Goal: Task Accomplishment & Management: Manage account settings

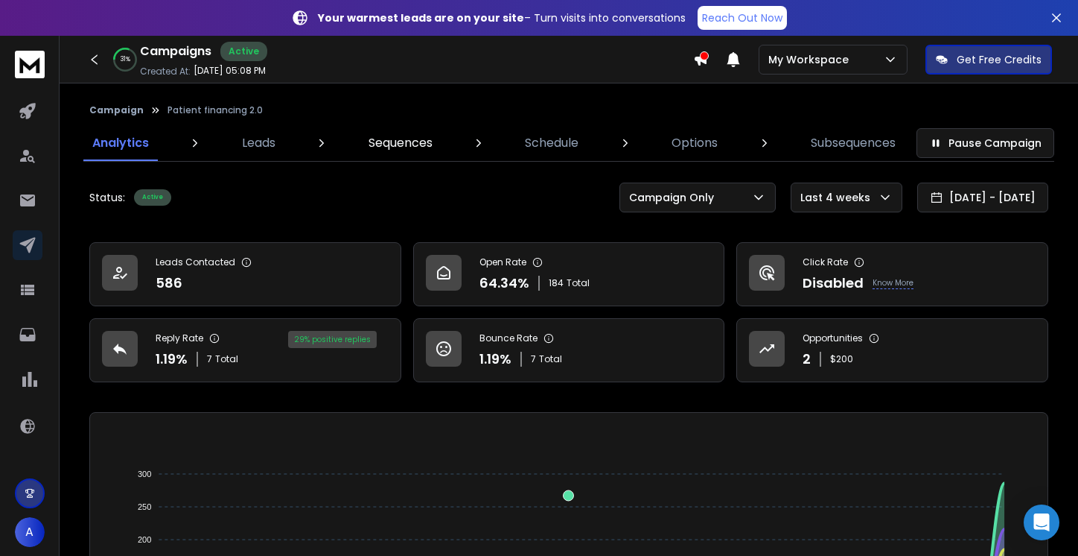
click at [401, 147] on p "Sequences" at bounding box center [401, 143] width 64 height 18
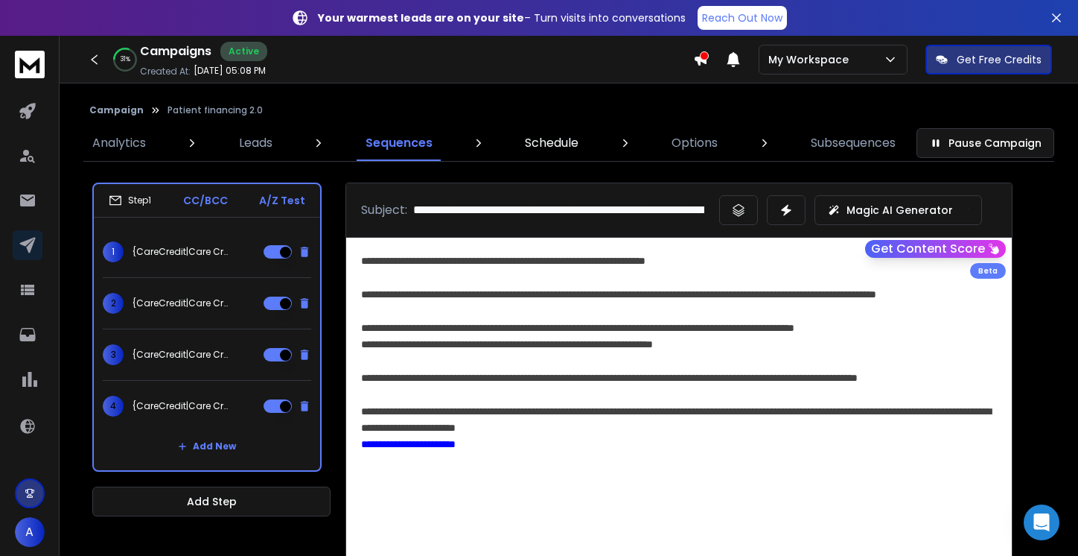
click at [564, 138] on p "Schedule" at bounding box center [552, 143] width 54 height 18
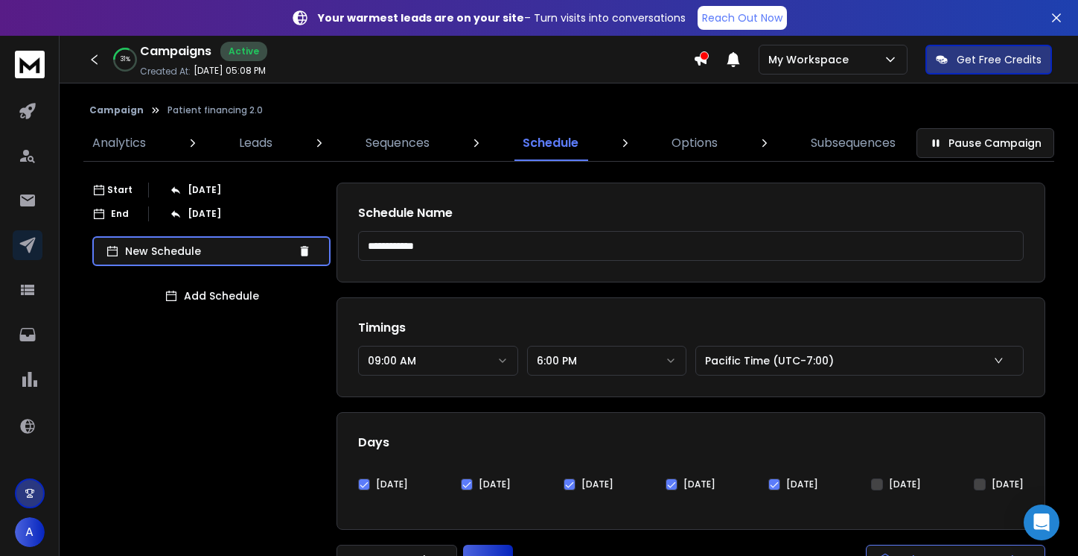
scroll to position [39, 0]
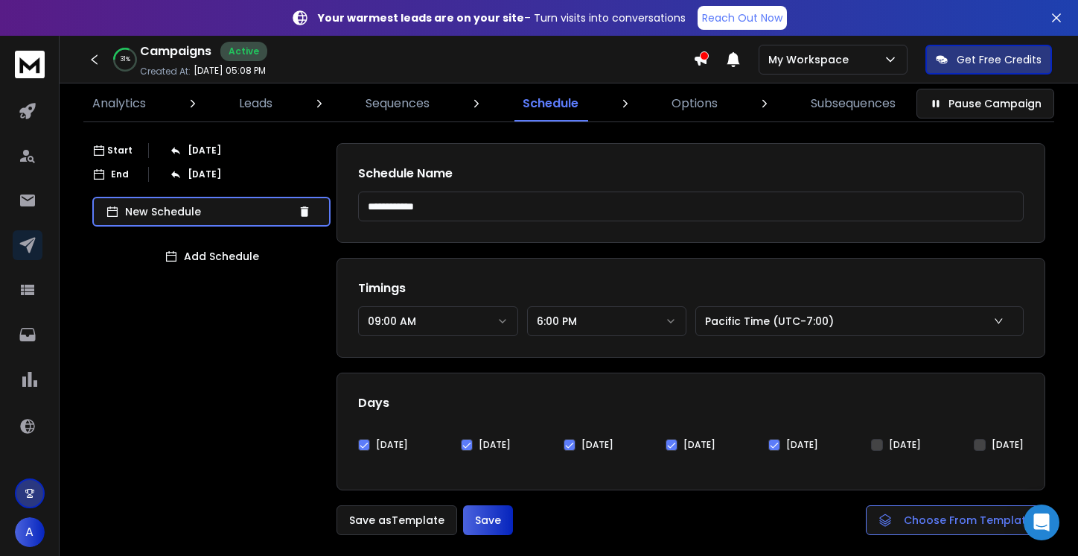
click at [875, 445] on button "[DATE]" at bounding box center [877, 445] width 12 height 12
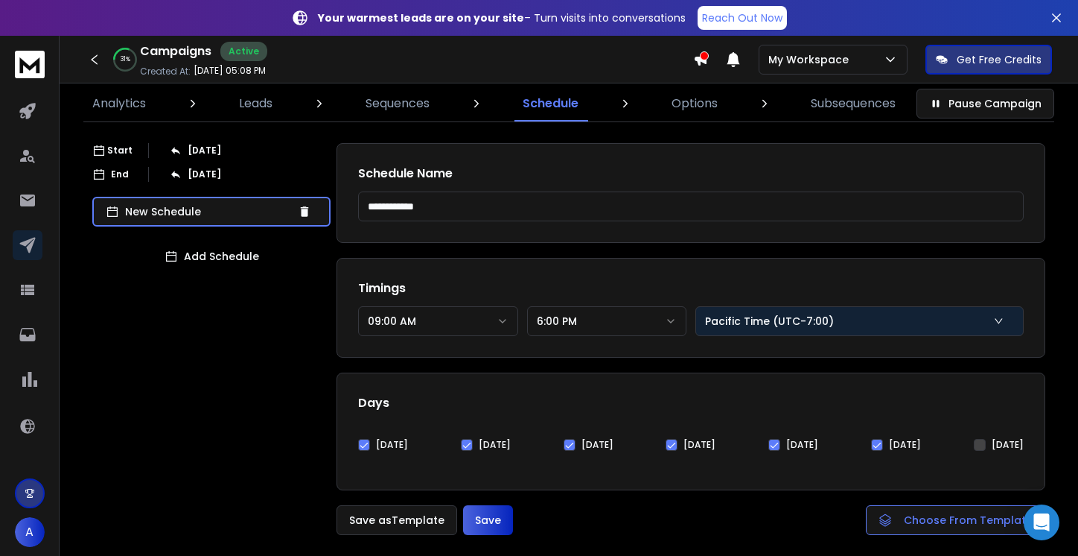
click at [833, 322] on p "Pacific Time (UTC-7:00)" at bounding box center [772, 321] width 135 height 15
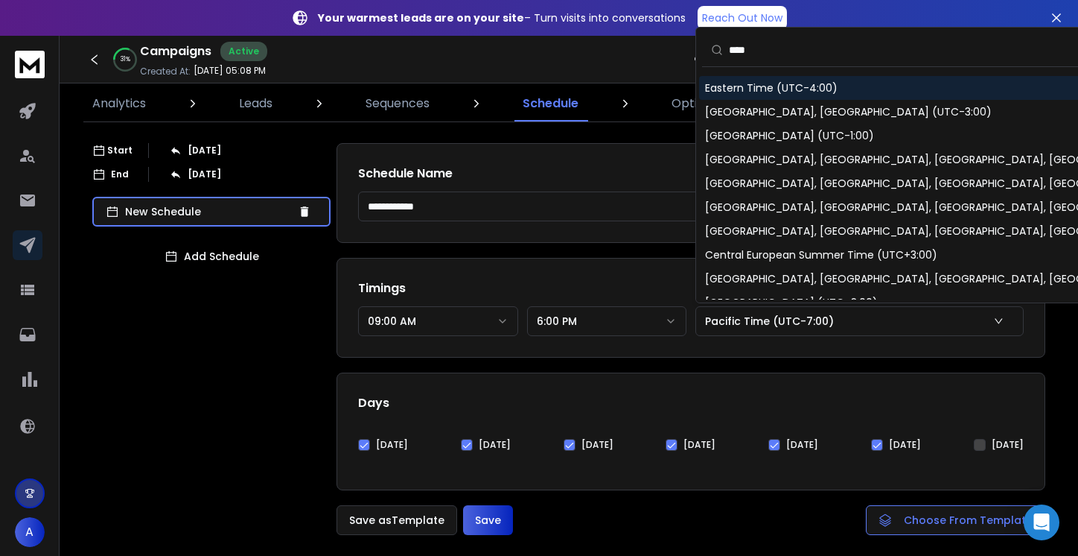
type input "****"
click at [759, 92] on div "Eastern Time (UTC-4:00)" at bounding box center [771, 87] width 133 height 15
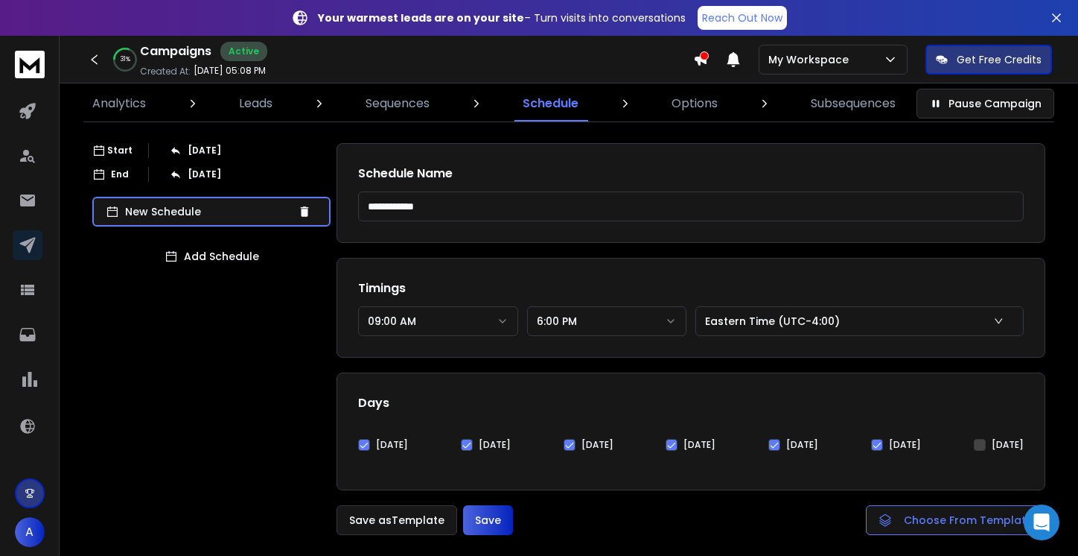
click at [493, 524] on button "Save" at bounding box center [488, 520] width 50 height 30
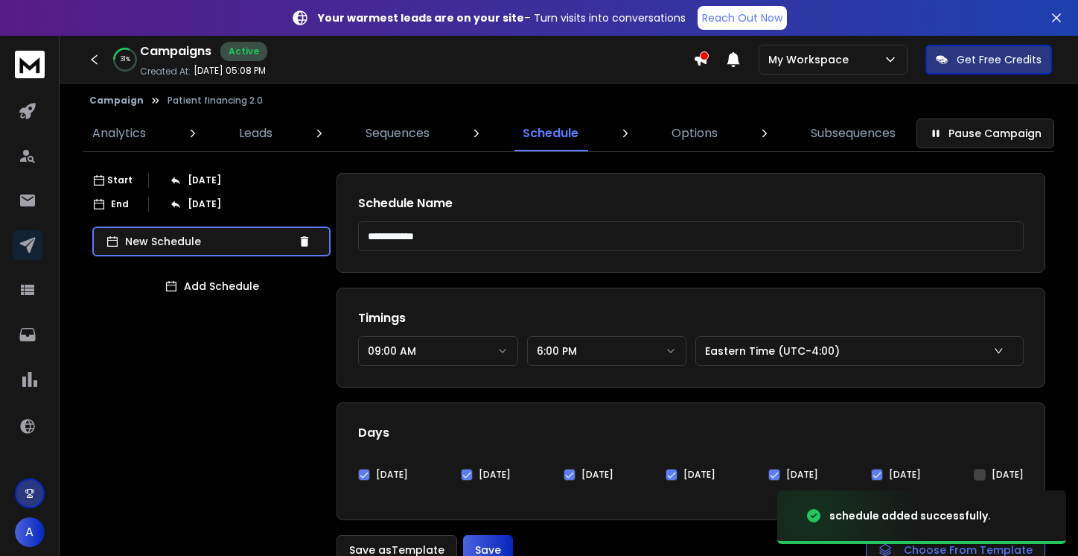
scroll to position [0, 0]
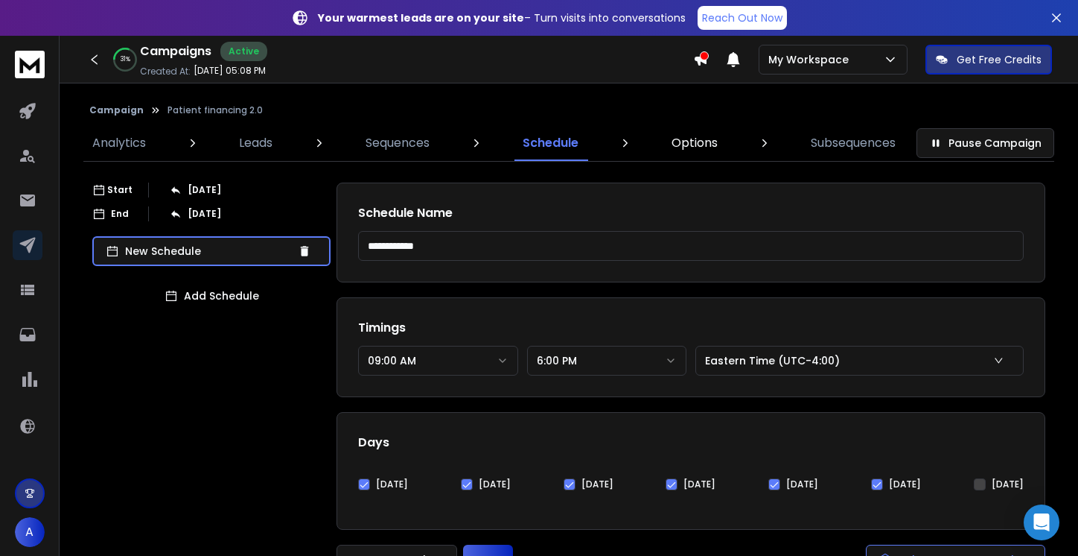
click at [705, 148] on p "Options" at bounding box center [695, 143] width 46 height 18
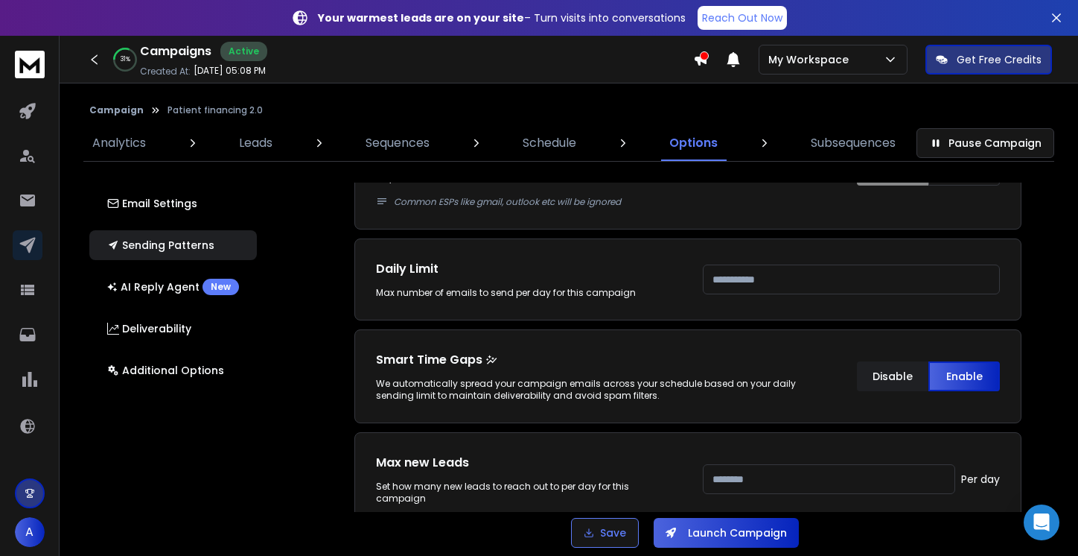
scroll to position [667, 0]
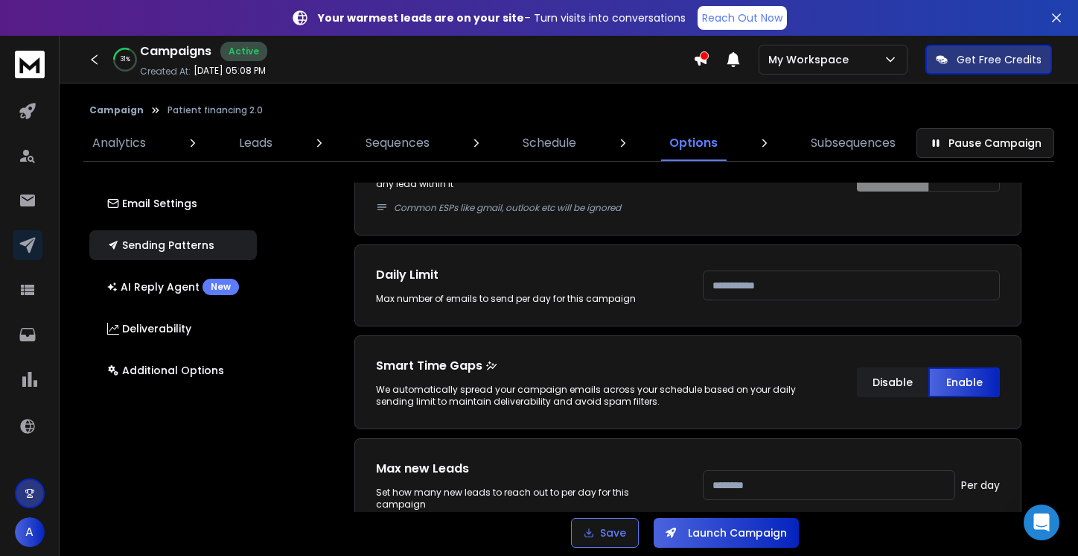
drag, startPoint x: 769, startPoint y: 287, endPoint x: 608, endPoint y: 287, distance: 160.1
click at [608, 287] on div "Daily Limit Max number of emails to send per day for this campaign ***" at bounding box center [688, 285] width 624 height 39
type input "****"
click at [692, 363] on p "Smart Time Gaps" at bounding box center [601, 366] width 451 height 18
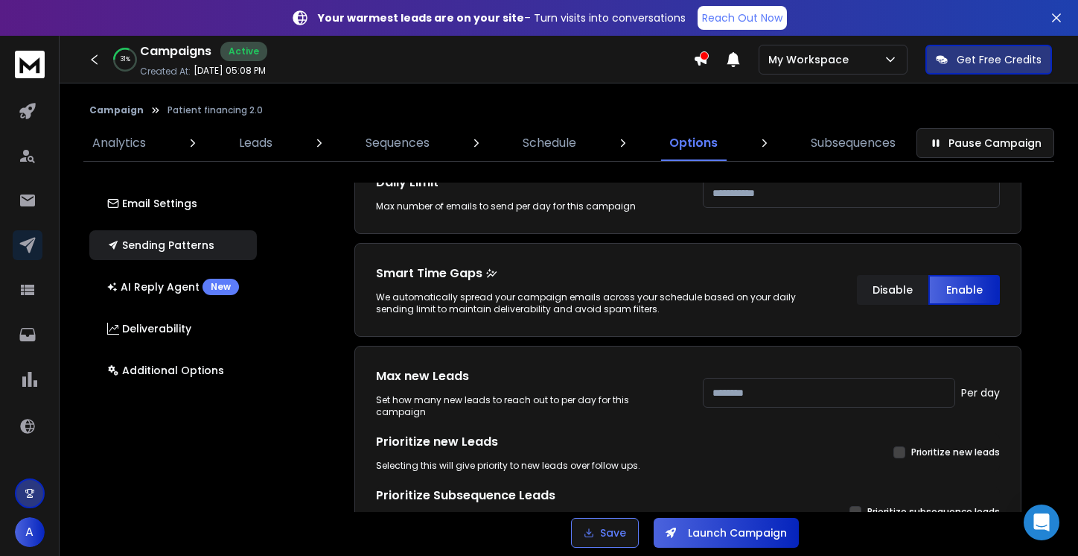
scroll to position [766, 0]
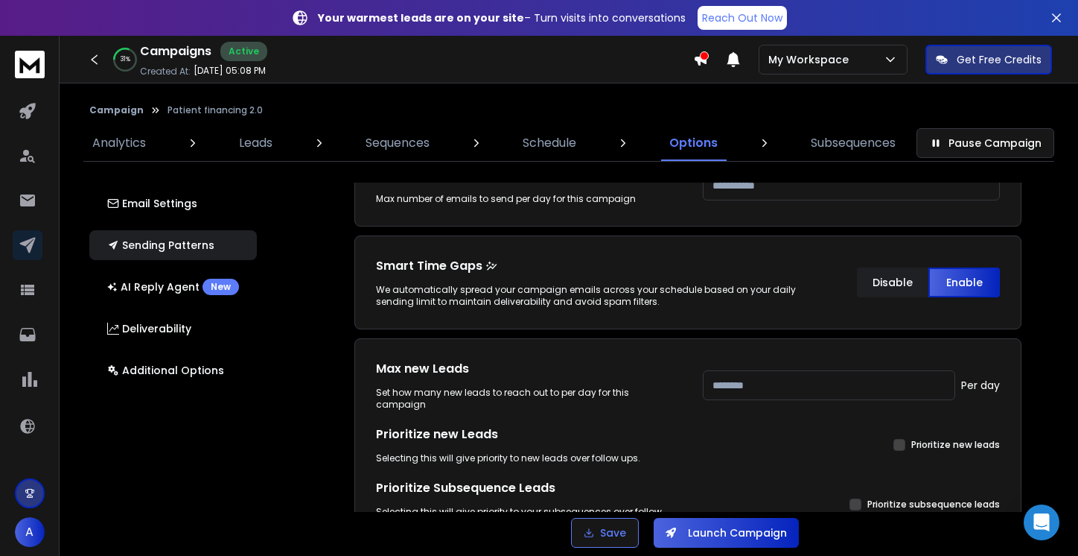
drag, startPoint x: 785, startPoint y: 387, endPoint x: 682, endPoint y: 391, distance: 102.9
click at [682, 391] on div "Max new Leads Set how many new leads to reach out to per day for this campaign …" at bounding box center [688, 385] width 624 height 51
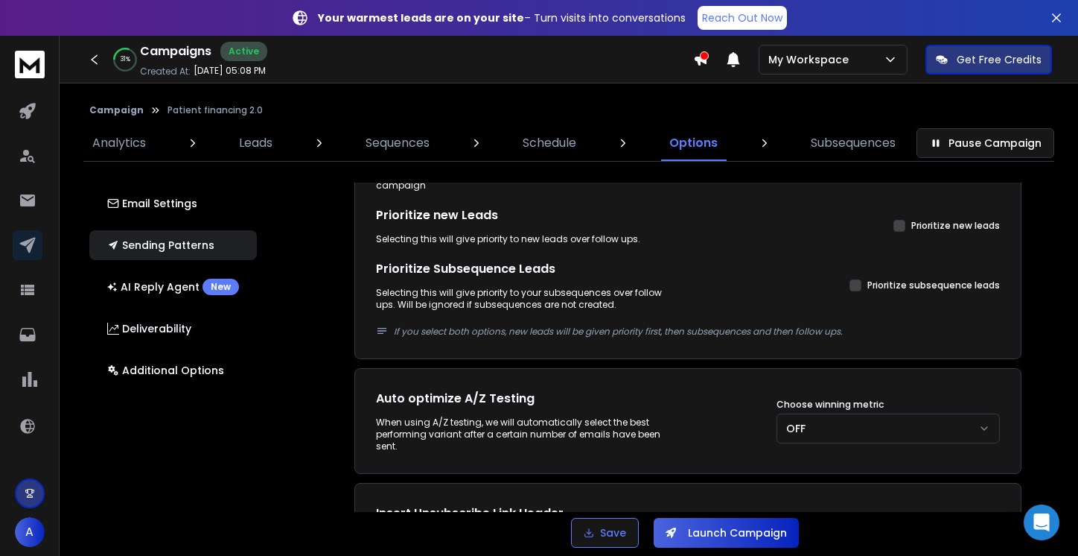
scroll to position [995, 0]
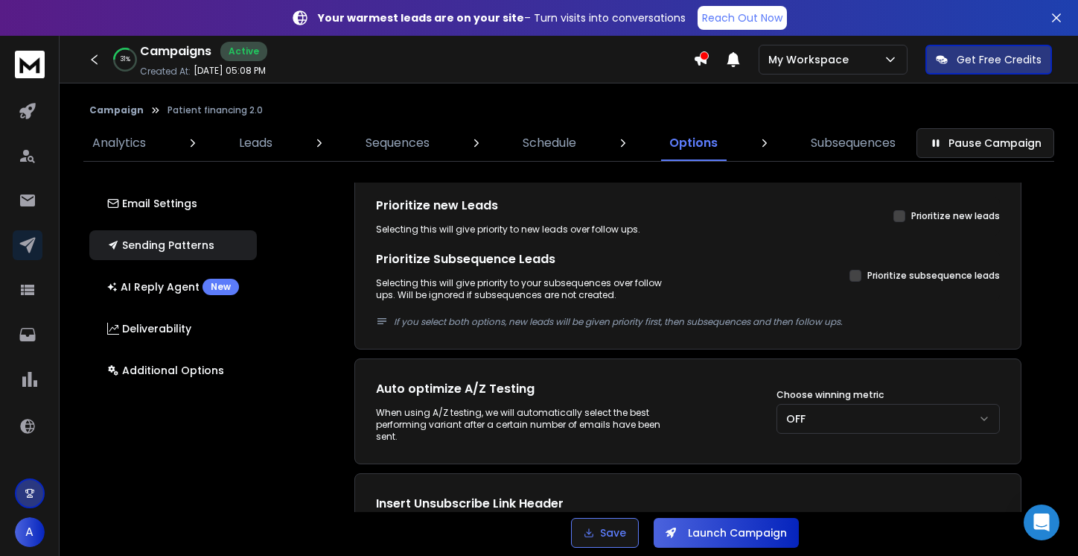
type input "****"
drag, startPoint x: 711, startPoint y: 537, endPoint x: 538, endPoint y: 537, distance: 172.8
click at [538, 537] on div "Save Launch Campaign" at bounding box center [685, 533] width 1025 height 30
click at [582, 536] on button "Save" at bounding box center [605, 533] width 68 height 30
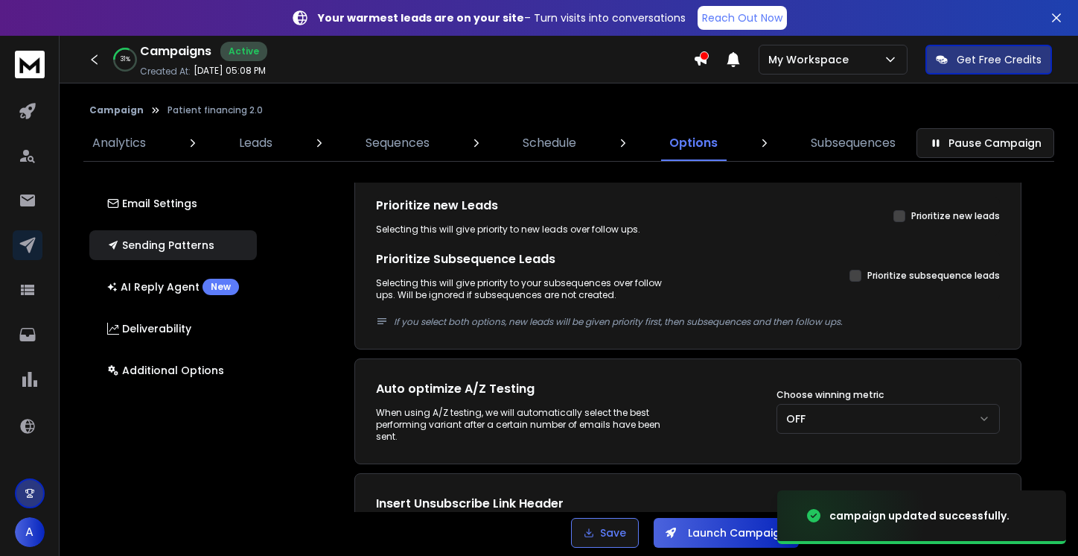
click at [759, 533] on button "Launch Campaign" at bounding box center [726, 533] width 145 height 30
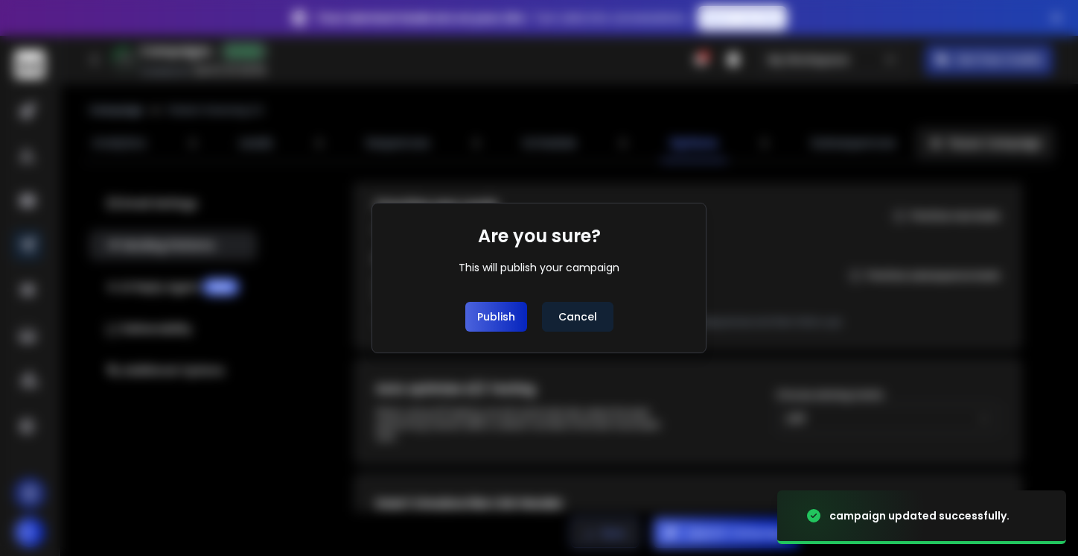
click at [502, 320] on button "Publish" at bounding box center [496, 317] width 62 height 30
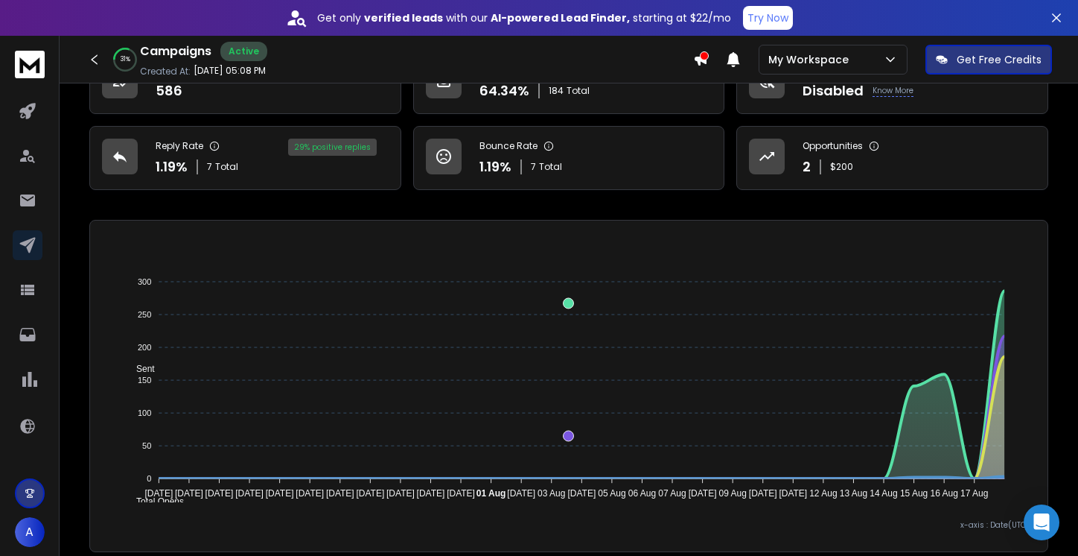
scroll to position [193, 0]
